Goal: Task Accomplishment & Management: Manage account settings

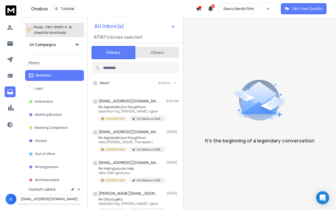
click at [9, 200] on span "A" at bounding box center [10, 199] width 11 height 11
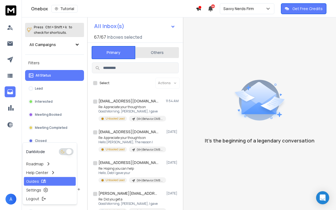
click at [6, 200] on span "A" at bounding box center [10, 199] width 11 height 11
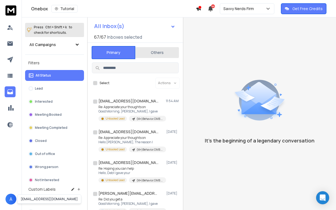
click at [7, 199] on span "A" at bounding box center [10, 199] width 11 height 11
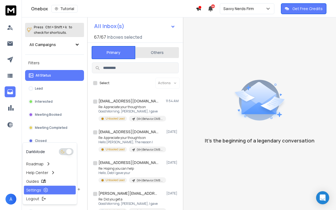
click at [37, 188] on p "Settings" at bounding box center [33, 189] width 15 height 5
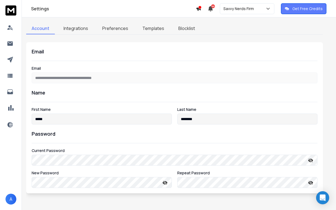
click at [185, 27] on link "Blocklist" at bounding box center [187, 28] width 28 height 11
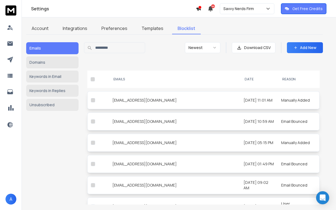
click at [306, 46] on p "Add New" at bounding box center [308, 47] width 16 height 5
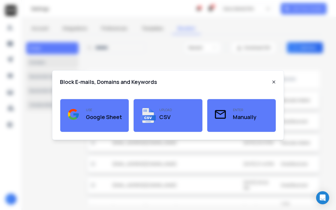
click at [246, 120] on h3 "Manually" at bounding box center [244, 117] width 23 height 8
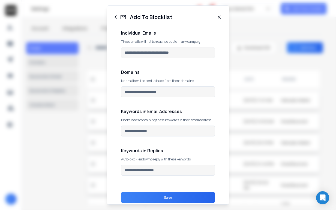
click at [176, 53] on input at bounding box center [168, 52] width 94 height 11
paste input "**********"
type input "**********"
click at [190, 193] on button "Save" at bounding box center [168, 197] width 94 height 11
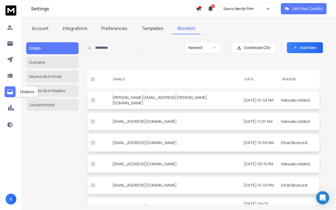
click at [13, 90] on link at bounding box center [10, 91] width 11 height 11
